Goal: Task Accomplishment & Management: Use online tool/utility

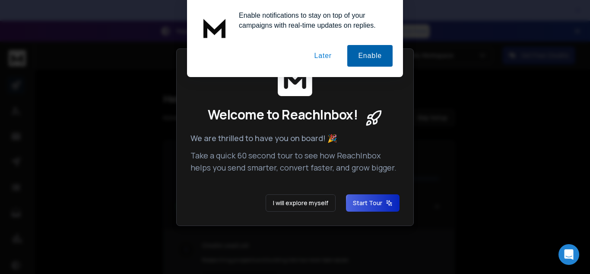
click at [362, 48] on button "Enable" at bounding box center [369, 56] width 45 height 22
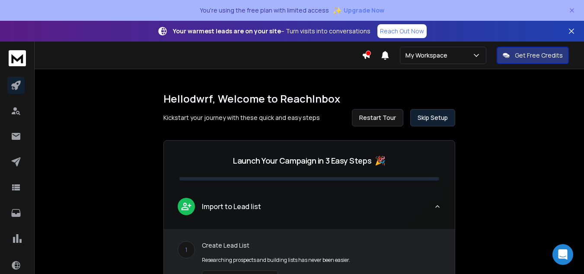
click at [426, 116] on span "Skip Setup" at bounding box center [432, 117] width 30 height 9
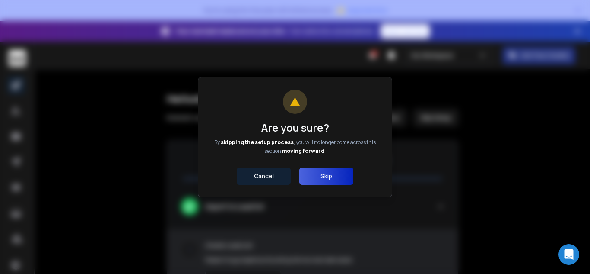
click at [305, 178] on button "Skip" at bounding box center [326, 175] width 54 height 17
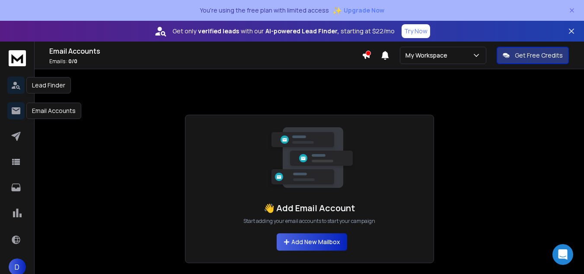
click at [7, 89] on link at bounding box center [15, 84] width 17 height 17
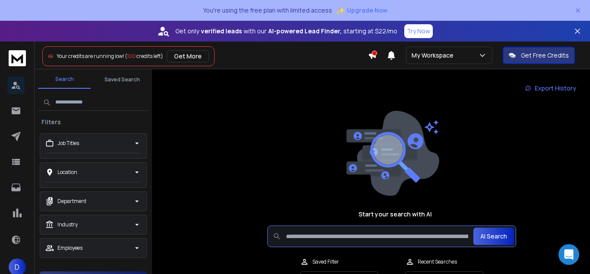
click at [580, 30] on icon at bounding box center [578, 31] width 8 height 8
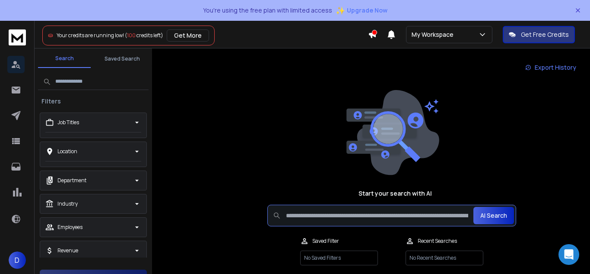
click at [578, 15] on button "Close notification" at bounding box center [578, 10] width 7 height 21
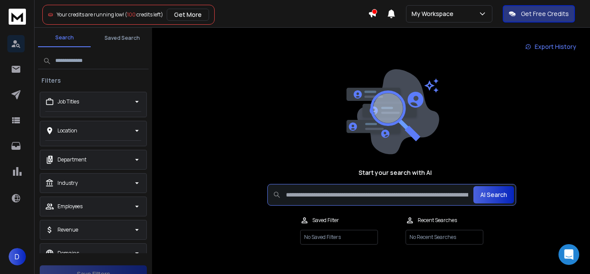
click at [87, 63] on input at bounding box center [93, 60] width 111 height 17
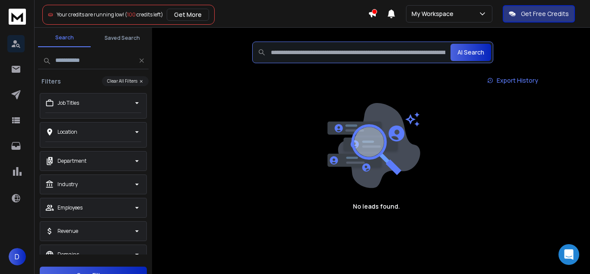
type input "**********"
